Goal: Task Accomplishment & Management: Manage account settings

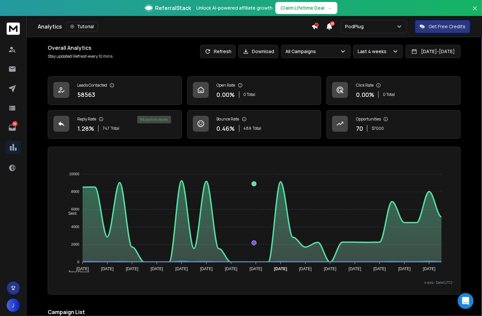
click at [460, 152] on div "Sent Total Opens Unique Opens Links Clicked Total Replies 10000 10000 8000 8000…" at bounding box center [254, 221] width 413 height 148
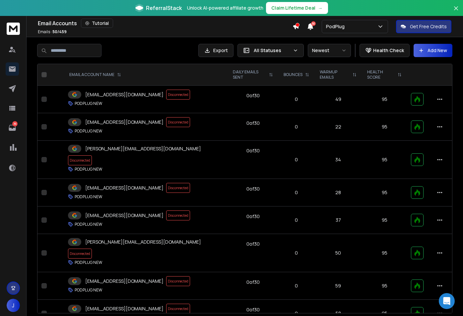
click at [340, 20] on button "PodPlug" at bounding box center [355, 26] width 66 height 13
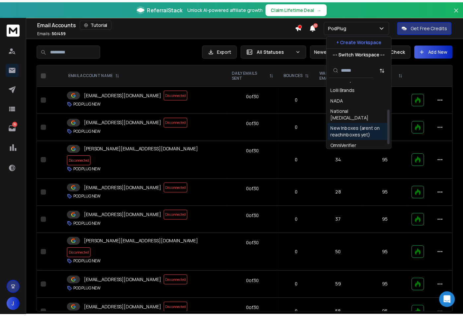
scroll to position [57, 0]
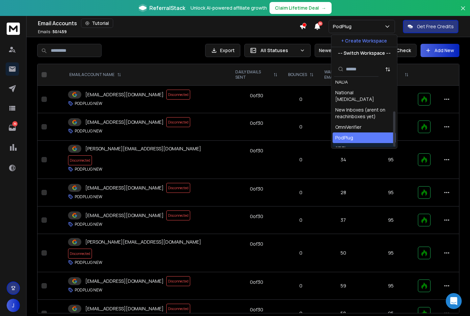
click at [352, 143] on div "STTL" at bounding box center [363, 148] width 63 height 11
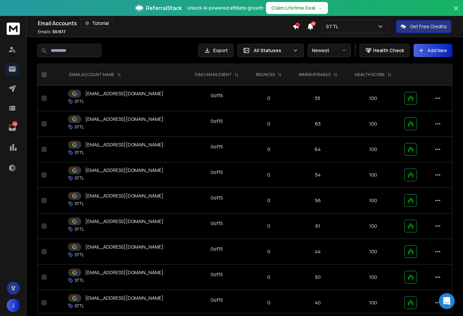
click at [381, 79] on th "HEALTH SCORE" at bounding box center [373, 75] width 54 height 22
click at [12, 89] on icon at bounding box center [12, 88] width 7 height 7
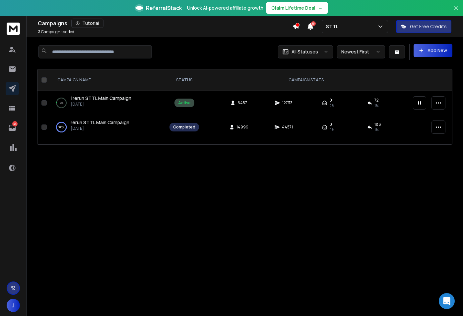
click at [441, 99] on button "button" at bounding box center [439, 102] width 14 height 13
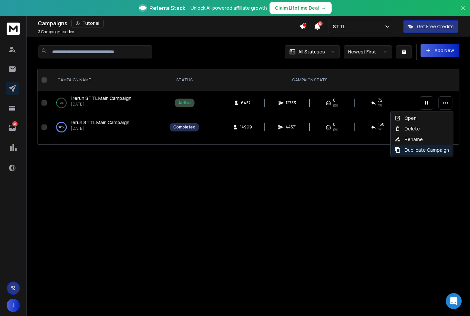
click at [422, 150] on div "Duplicate Campaign" at bounding box center [422, 150] width 54 height 7
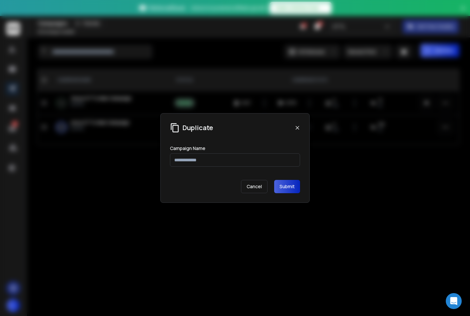
drag, startPoint x: 300, startPoint y: 127, endPoint x: 287, endPoint y: 121, distance: 14.8
click at [300, 127] on div "Duplicate Campaign Name Cancel Submit" at bounding box center [234, 158] width 149 height 90
click at [296, 129] on icon at bounding box center [298, 128] width 4 height 4
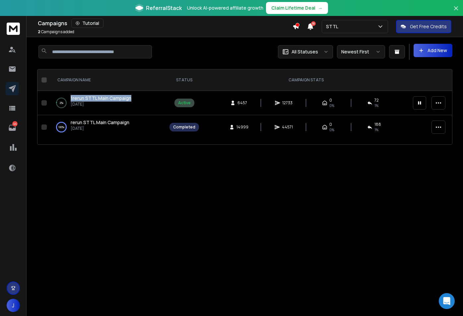
copy span "1rerun STTL Main Campaign"
drag, startPoint x: 133, startPoint y: 98, endPoint x: 452, endPoint y: 139, distance: 321.5
click at [148, 165] on div "Campaigns 2 Campaigns Added All Statuses Newest First Add New CAMPAIGN NAME STA…" at bounding box center [244, 202] width 415 height 316
click at [441, 100] on icon "button" at bounding box center [438, 103] width 7 height 7
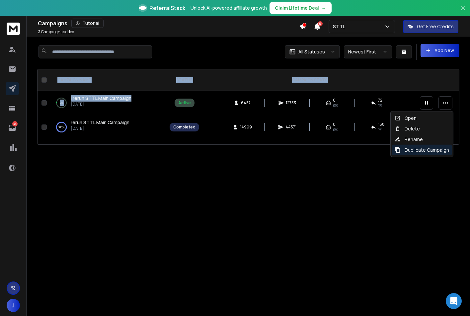
click at [414, 148] on div "Duplicate Campaign" at bounding box center [422, 150] width 54 height 7
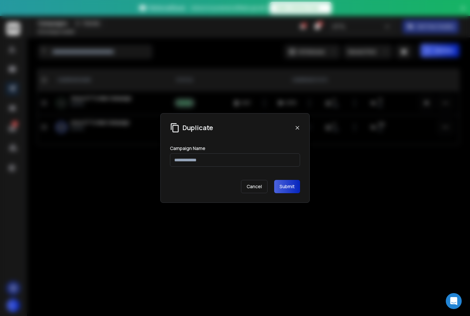
click at [194, 154] on input "text" at bounding box center [235, 159] width 130 height 13
paste input "**********"
drag, startPoint x: 176, startPoint y: 159, endPoint x: 143, endPoint y: 166, distance: 33.4
click at [144, 166] on div "**********" at bounding box center [235, 158] width 470 height 103
type input "**********"
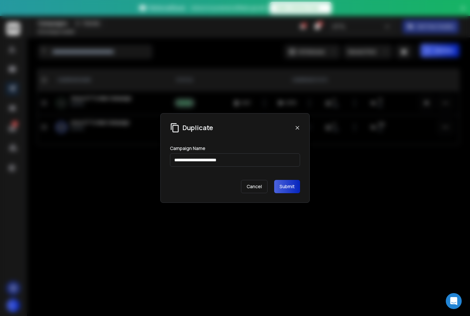
click at [283, 187] on button "Submit" at bounding box center [287, 186] width 26 height 13
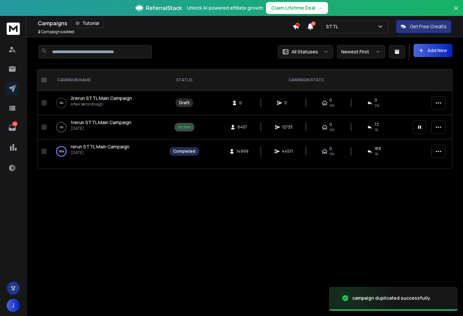
click at [72, 98] on span "2rerun STTL Main Campaign" at bounding box center [101, 98] width 61 height 6
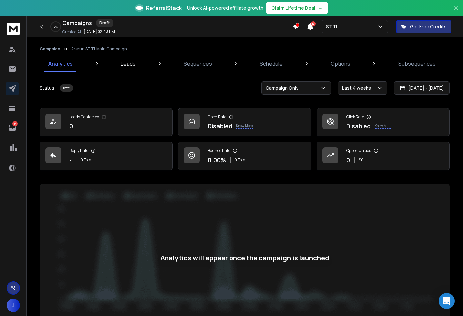
click at [131, 68] on link "Leads" at bounding box center [128, 64] width 23 height 16
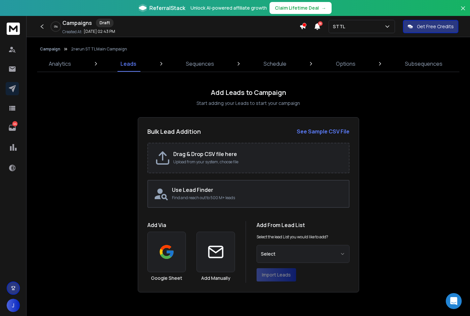
click at [189, 158] on div "Drag & Drop CSV file here Upload from your system, choose file" at bounding box center [257, 158] width 169 height 16
type input "**********"
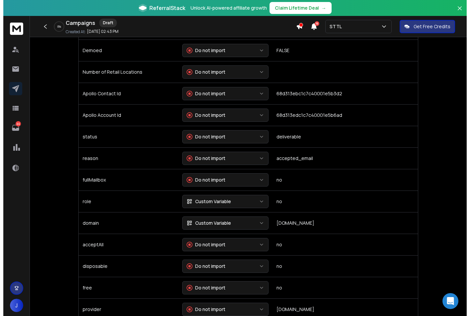
scroll to position [1105, 0]
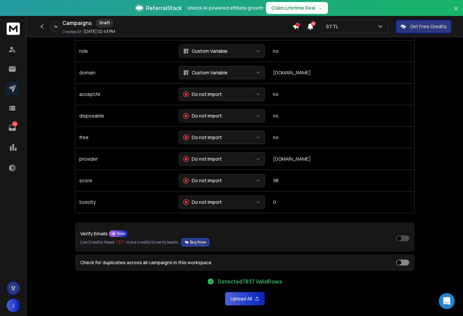
click at [230, 299] on button "Upload All" at bounding box center [244, 298] width 39 height 13
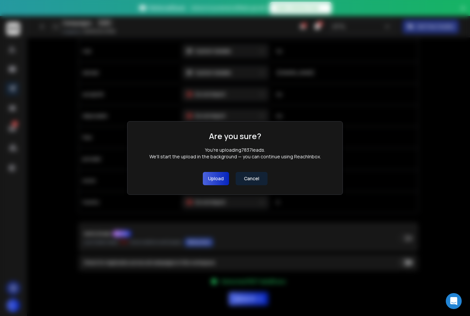
click at [215, 178] on button "Upload" at bounding box center [216, 178] width 26 height 13
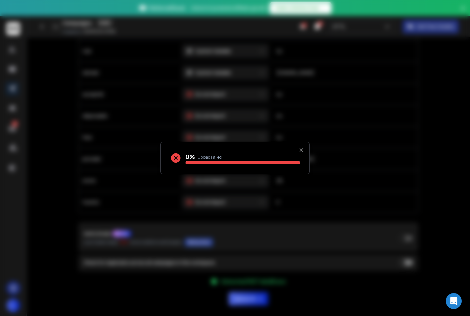
click at [300, 149] on icon at bounding box center [301, 149] width 5 height 5
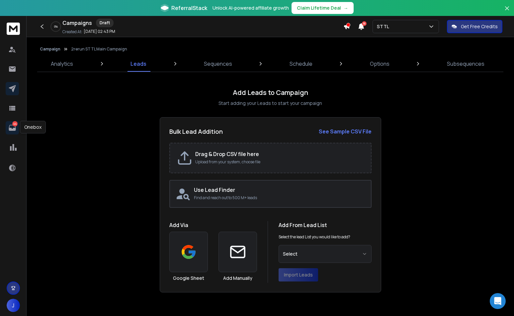
click at [11, 125] on icon at bounding box center [12, 128] width 8 height 8
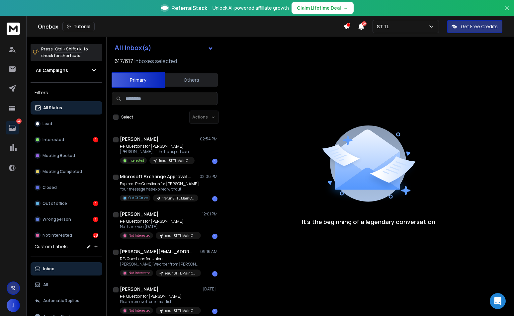
click at [465, 180] on div "It’s the beginning of a legendary conversation" at bounding box center [368, 171] width 291 height 268
